Goal: Find contact information: Find contact information

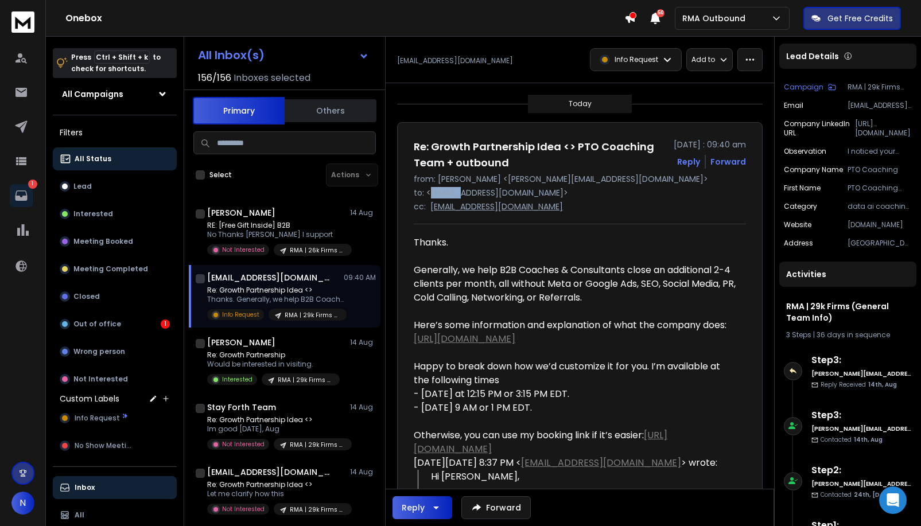
click at [241, 141] on input at bounding box center [284, 142] width 183 height 23
click at [717, 20] on p "RMA Outbound" at bounding box center [716, 18] width 68 height 11
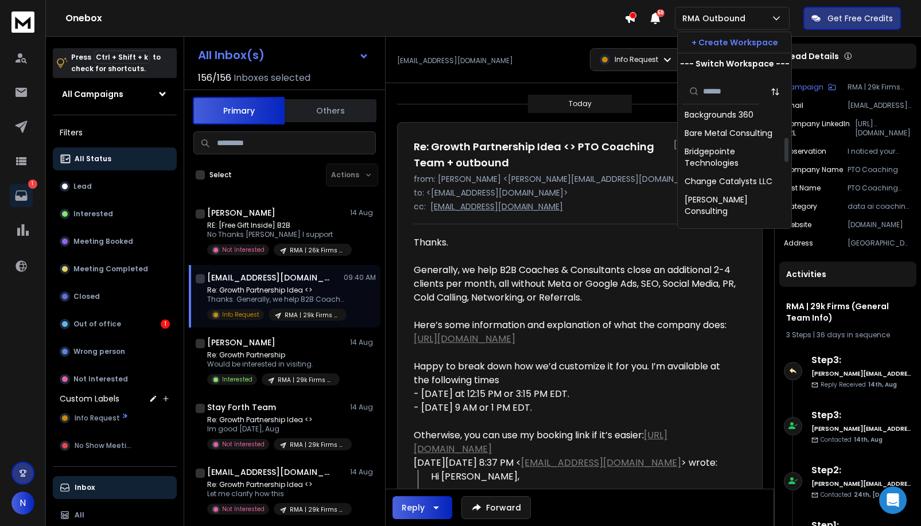
scroll to position [144, 0]
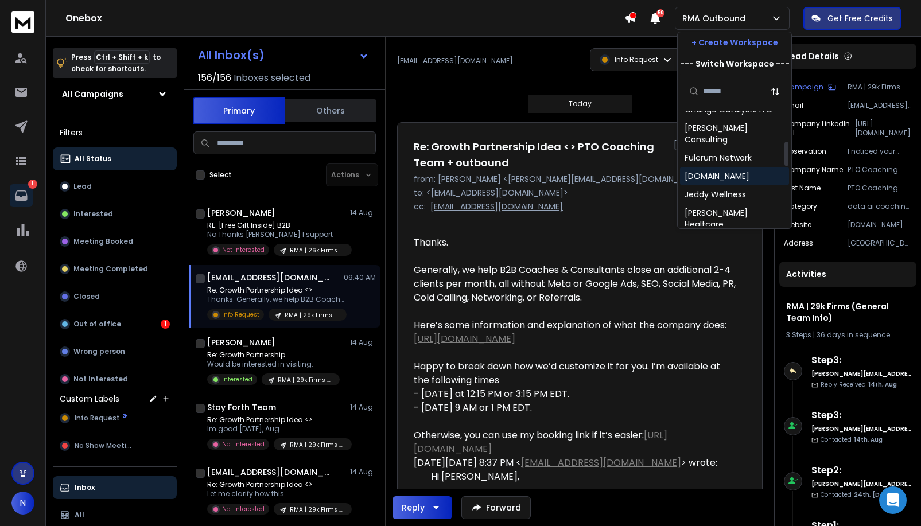
click at [711, 168] on div "[DOMAIN_NAME]" at bounding box center [734, 176] width 109 height 18
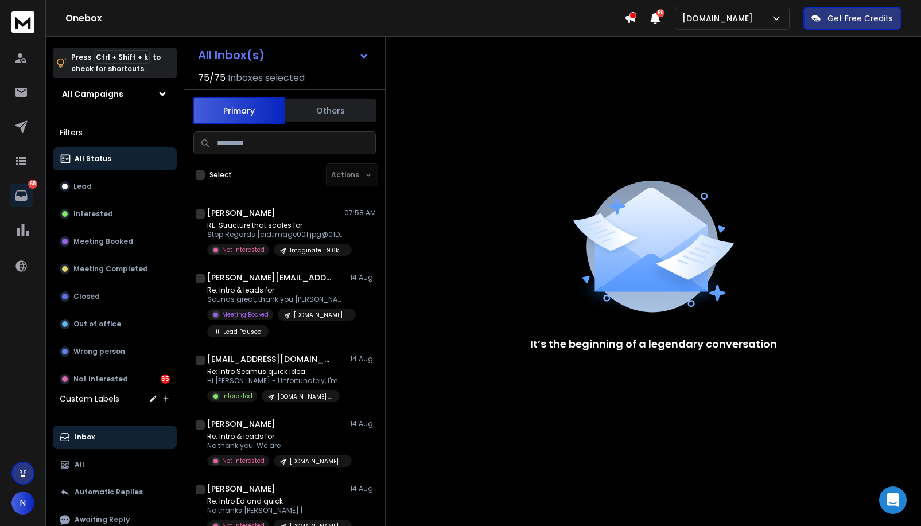
click at [305, 134] on input at bounding box center [284, 142] width 183 height 23
paste input "**********"
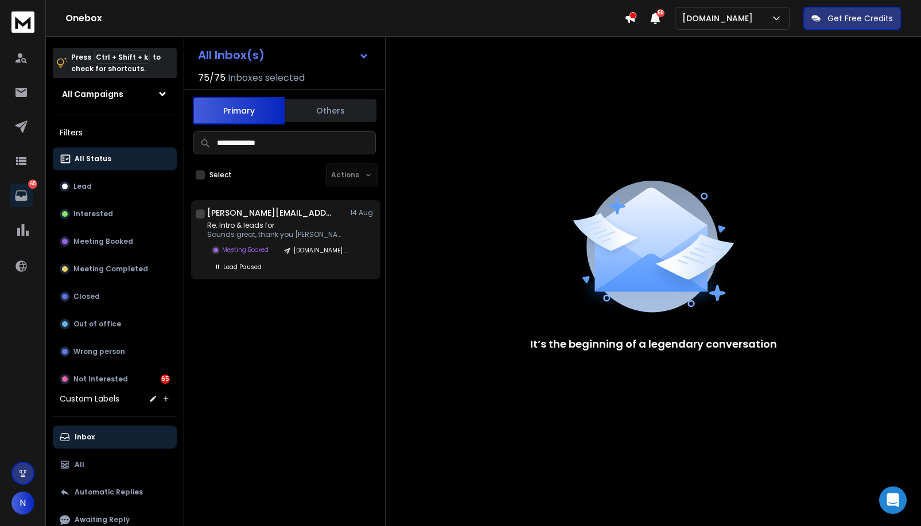
type input "**********"
click at [319, 218] on h1 "[PERSON_NAME][EMAIL_ADDRESS][DOMAIN_NAME]" at bounding box center [270, 212] width 126 height 11
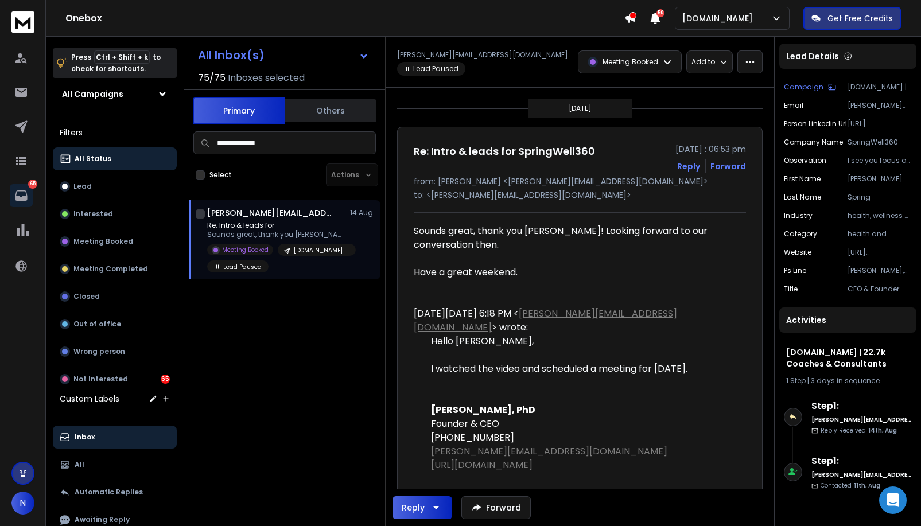
click at [755, 57] on icon "button" at bounding box center [750, 62] width 10 height 10
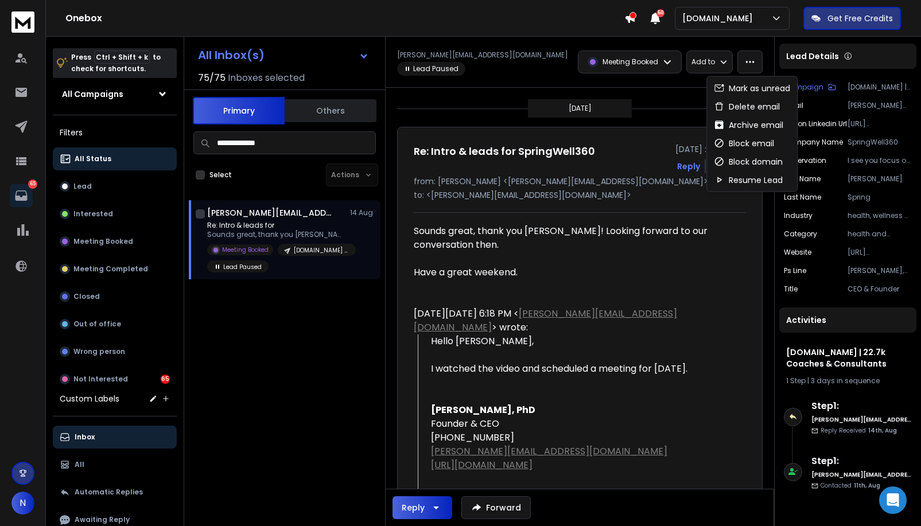
click at [358, 311] on div "[PERSON_NAME][EMAIL_ADDRESS][DOMAIN_NAME] [DATE] Re: Intro & leads for Sounds g…" at bounding box center [284, 276] width 201 height 157
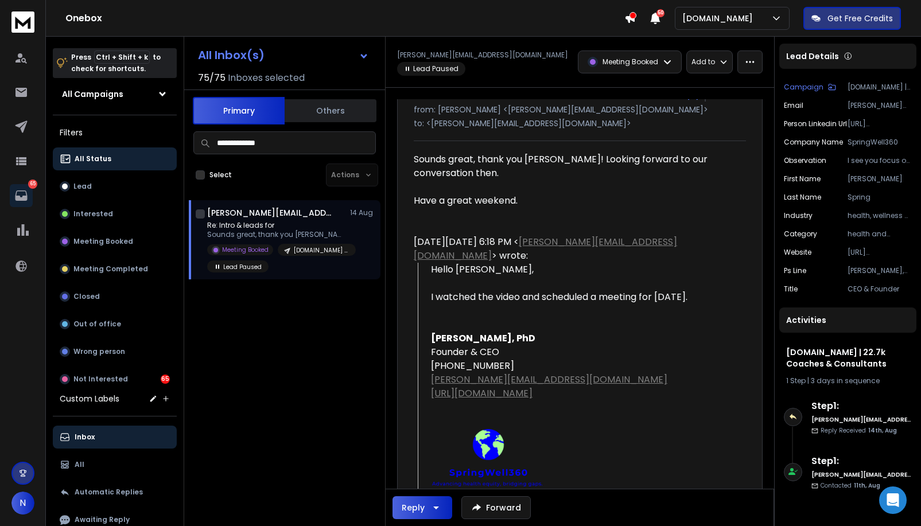
scroll to position [143, 0]
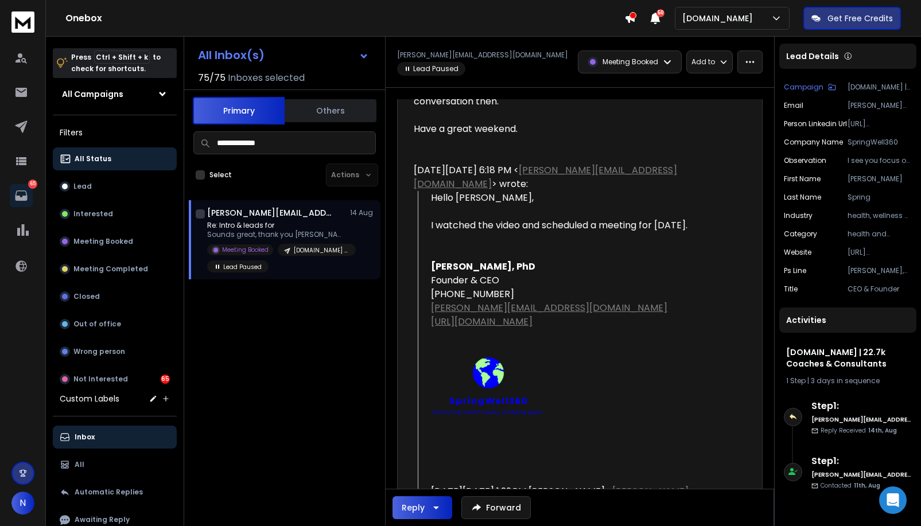
click at [843, 147] on p "Company Name" at bounding box center [813, 142] width 59 height 9
drag, startPoint x: 876, startPoint y: 105, endPoint x: 914, endPoint y: 106, distance: 37.3
click at [914, 106] on div "**********" at bounding box center [483, 300] width 875 height 526
copy p "[PERSON_NAME]@springwell360."
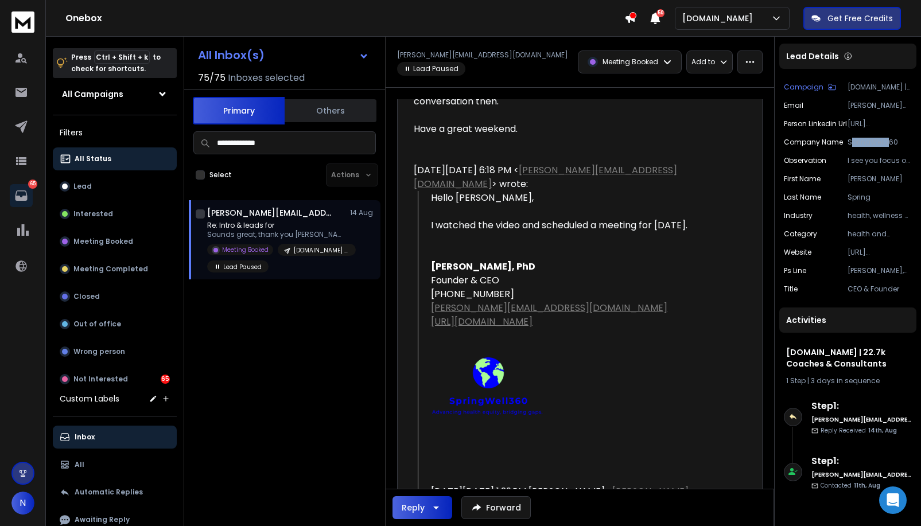
drag, startPoint x: 837, startPoint y: 149, endPoint x: 876, endPoint y: 148, distance: 39.1
click at [876, 147] on p "SpringWell360" at bounding box center [880, 142] width 64 height 9
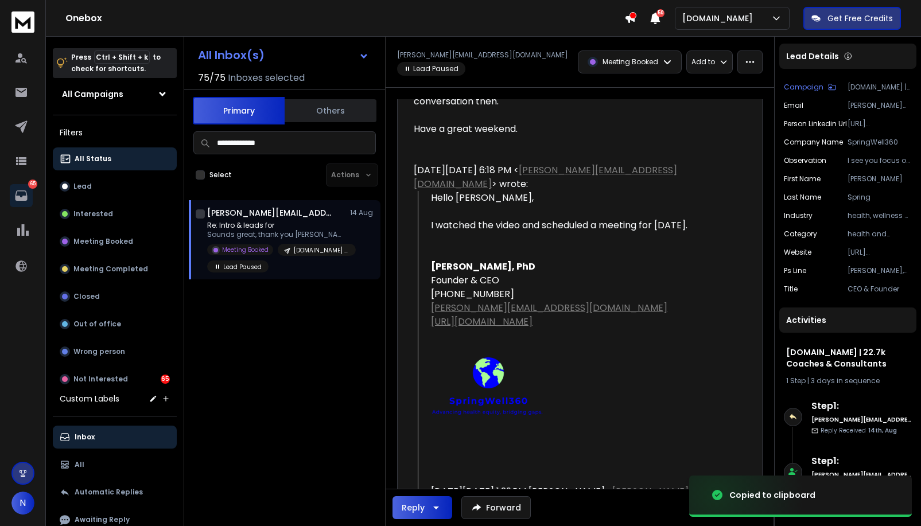
click at [811, 162] on div "Campaign [DOMAIN_NAME] | 22.7k Coaches & Consultants Email [PERSON_NAME][EMAIL_…" at bounding box center [847, 188] width 137 height 239
drag, startPoint x: 833, startPoint y: 146, endPoint x: 888, endPoint y: 145, distance: 55.7
click at [888, 145] on div "Campaign [DOMAIN_NAME] | 22.7k Coaches & Consultants Email [PERSON_NAME][EMAIL_…" at bounding box center [847, 188] width 137 height 239
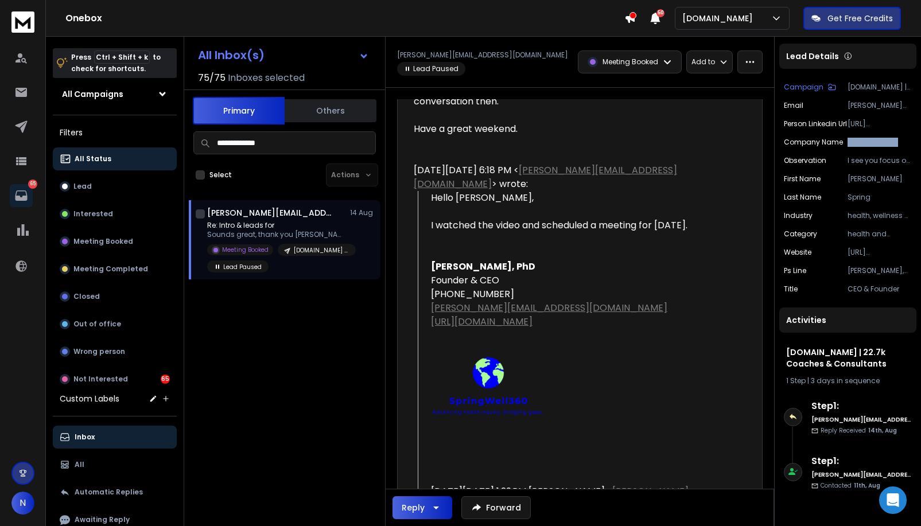
copy p "SpringWell360"
click at [848, 184] on p "[PERSON_NAME]" at bounding box center [880, 178] width 64 height 9
click at [859, 294] on p "CEO & Founder" at bounding box center [880, 289] width 64 height 9
drag, startPoint x: 452, startPoint y: 288, endPoint x: 382, endPoint y: 294, distance: 69.7
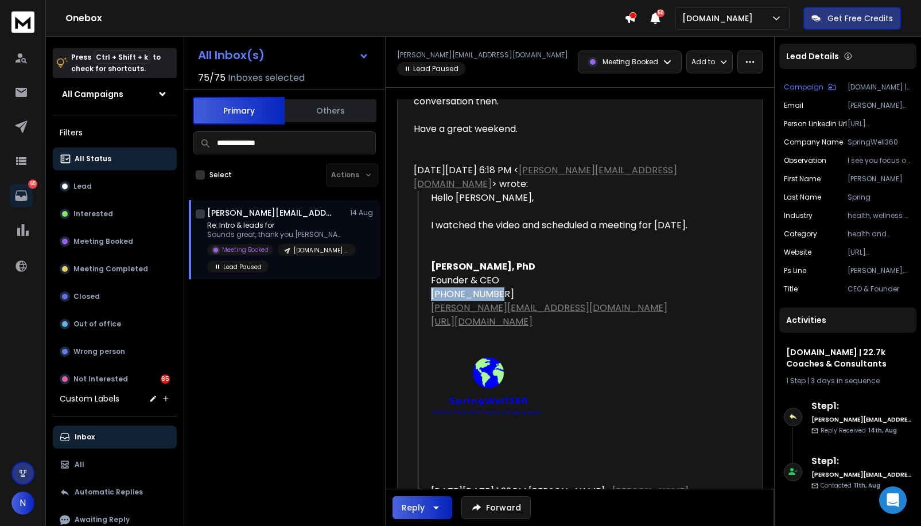
copy div "[PHONE_NUMBER]"
